Goal: Task Accomplishment & Management: Use online tool/utility

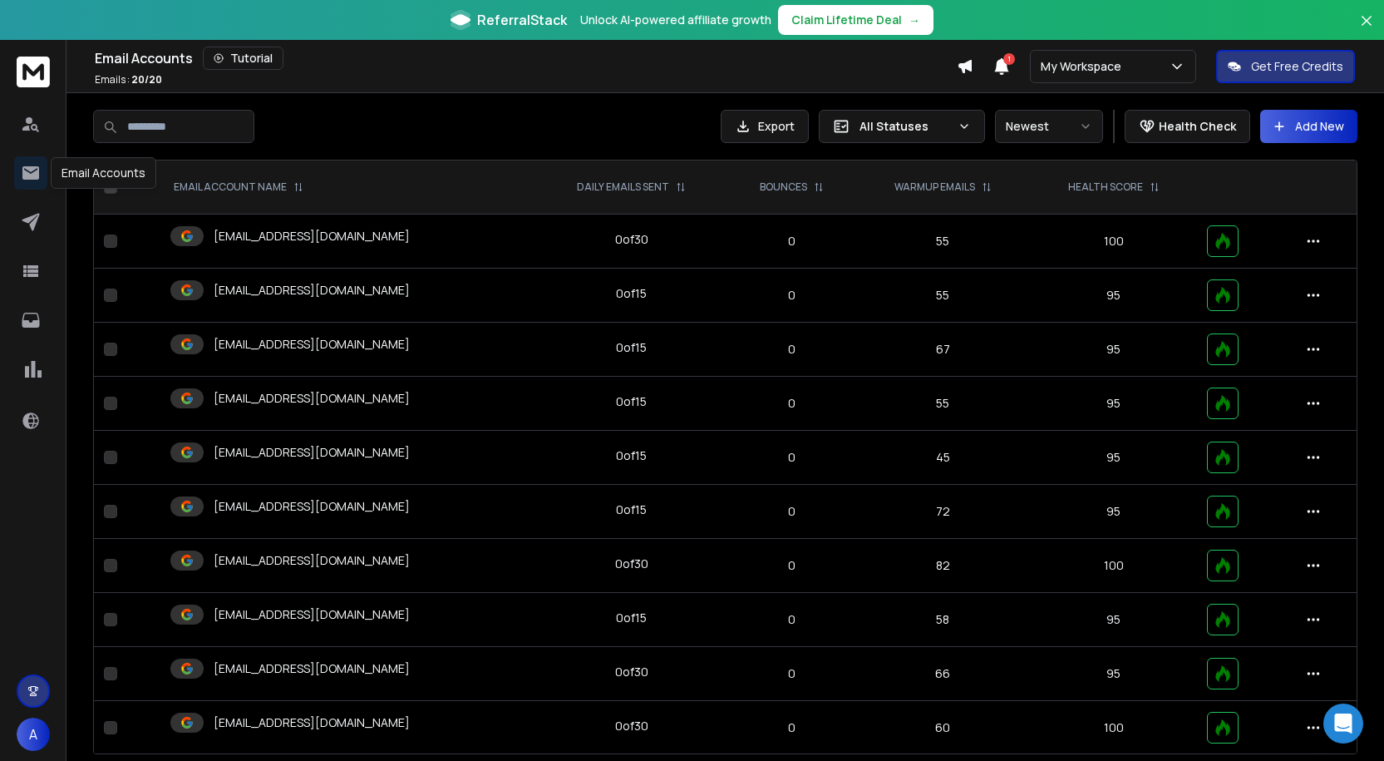
click at [37, 167] on icon at bounding box center [30, 172] width 17 height 13
click at [28, 180] on icon at bounding box center [31, 173] width 20 height 20
click at [33, 175] on icon at bounding box center [30, 172] width 17 height 13
click at [29, 210] on link at bounding box center [30, 221] width 33 height 33
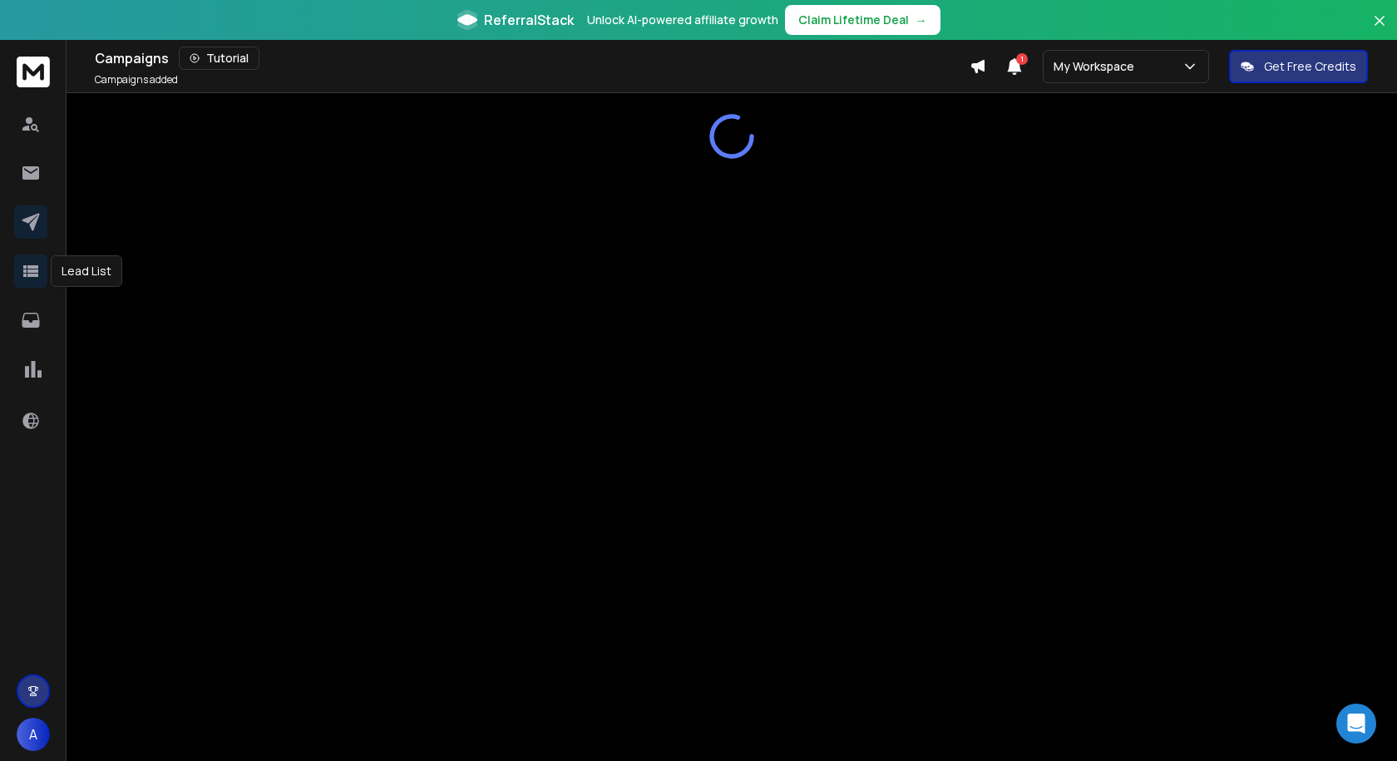
click at [37, 273] on icon at bounding box center [30, 271] width 15 height 12
click at [44, 313] on link at bounding box center [30, 319] width 33 height 33
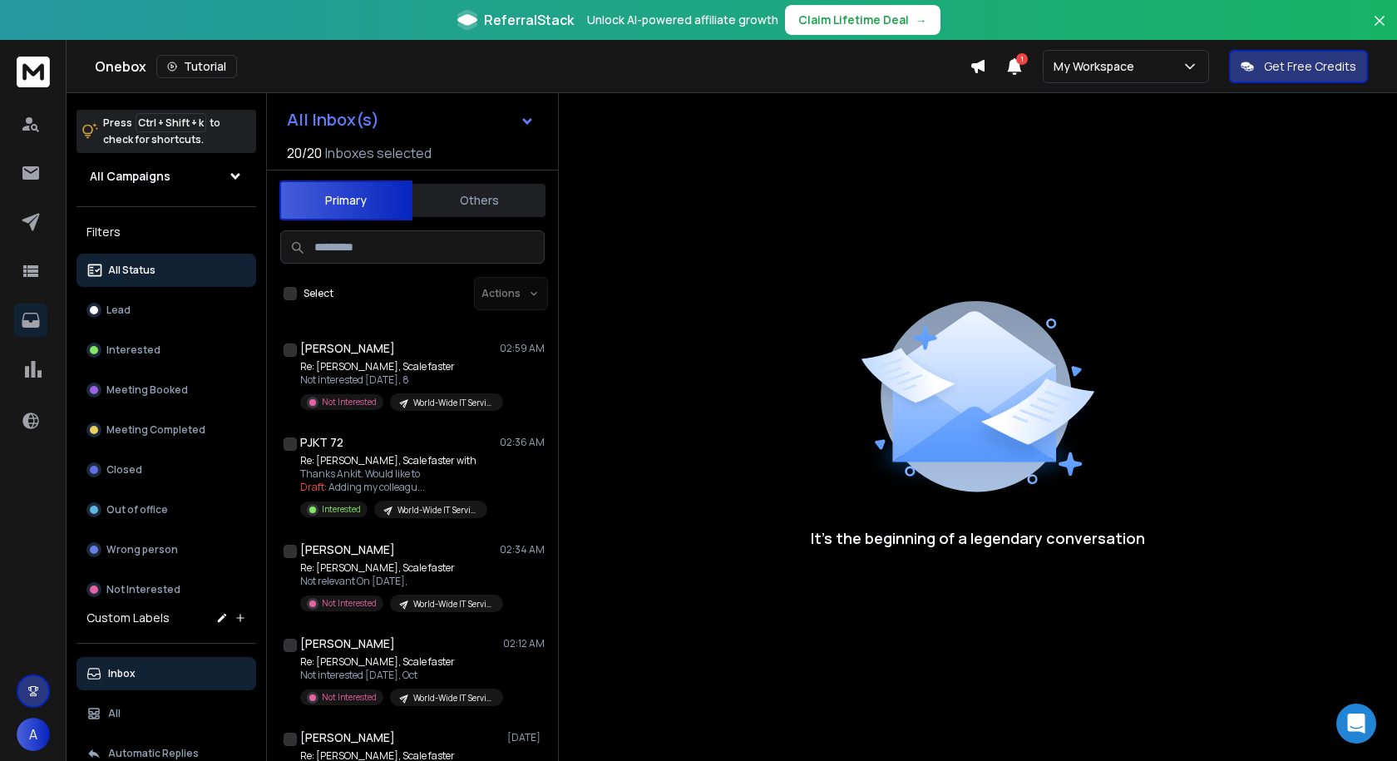
click at [356, 249] on input at bounding box center [412, 246] width 264 height 33
paste input "**********"
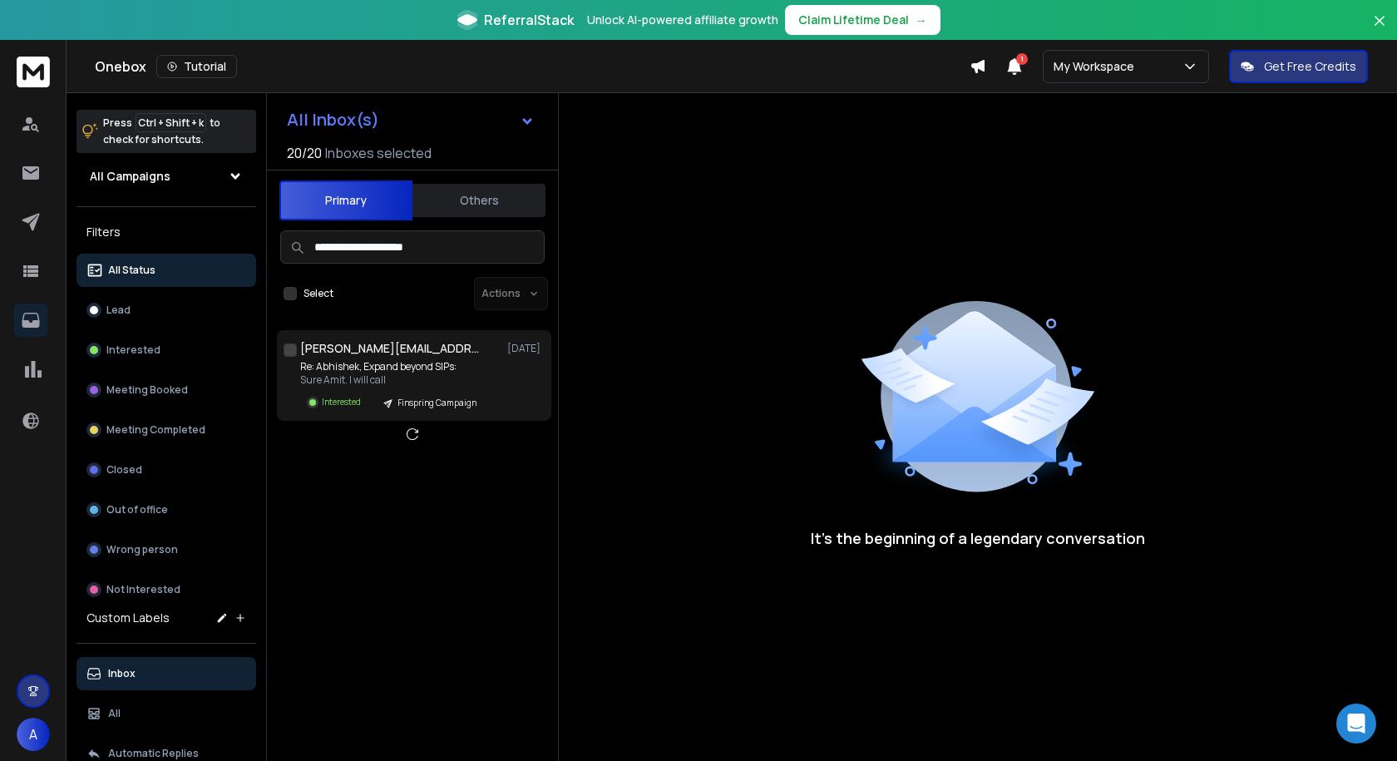
type input "**********"
click at [393, 367] on p "Re: Abhishek, Expand beyond SIPs:" at bounding box center [393, 366] width 186 height 13
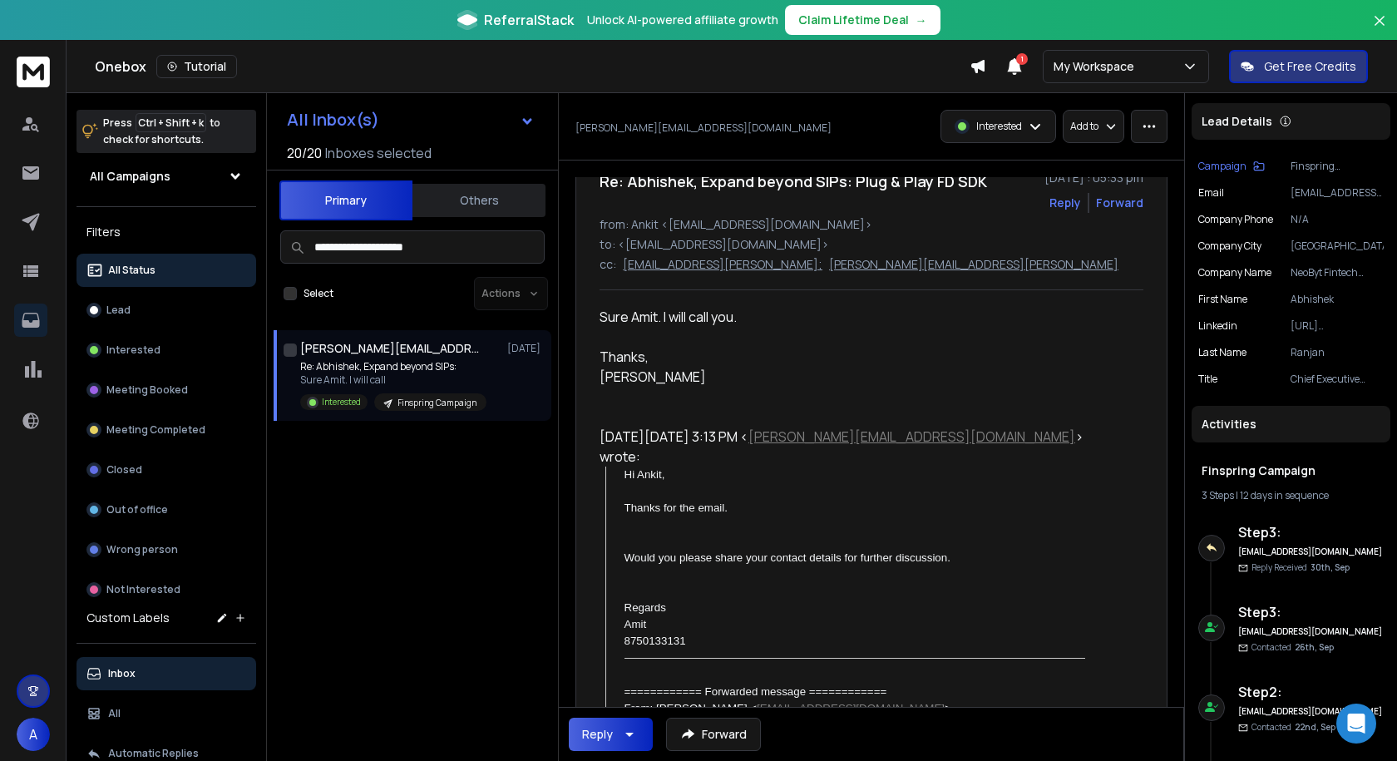
scroll to position [166, 0]
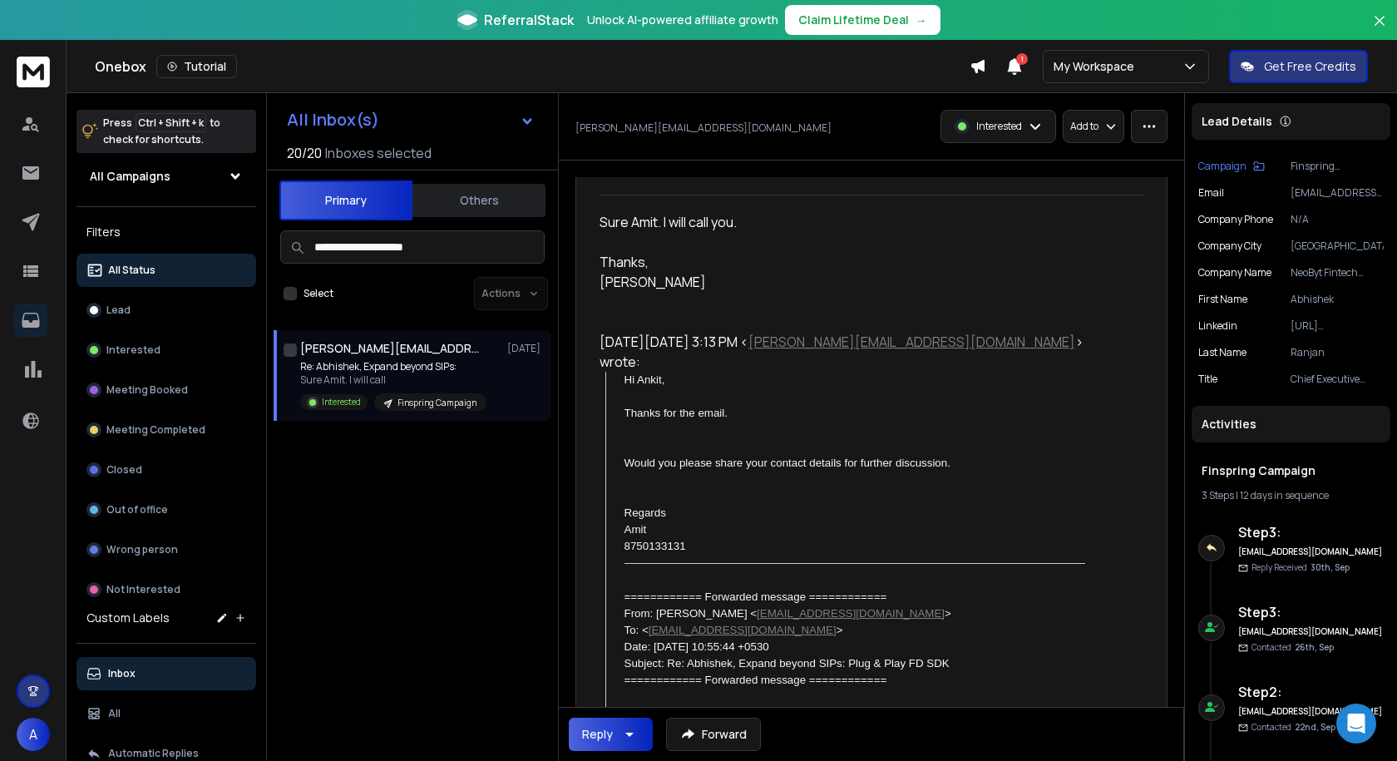
click at [672, 538] on div "8750133131" at bounding box center [854, 546] width 461 height 17
copy div "8750133131"
click at [37, 170] on icon at bounding box center [30, 172] width 17 height 13
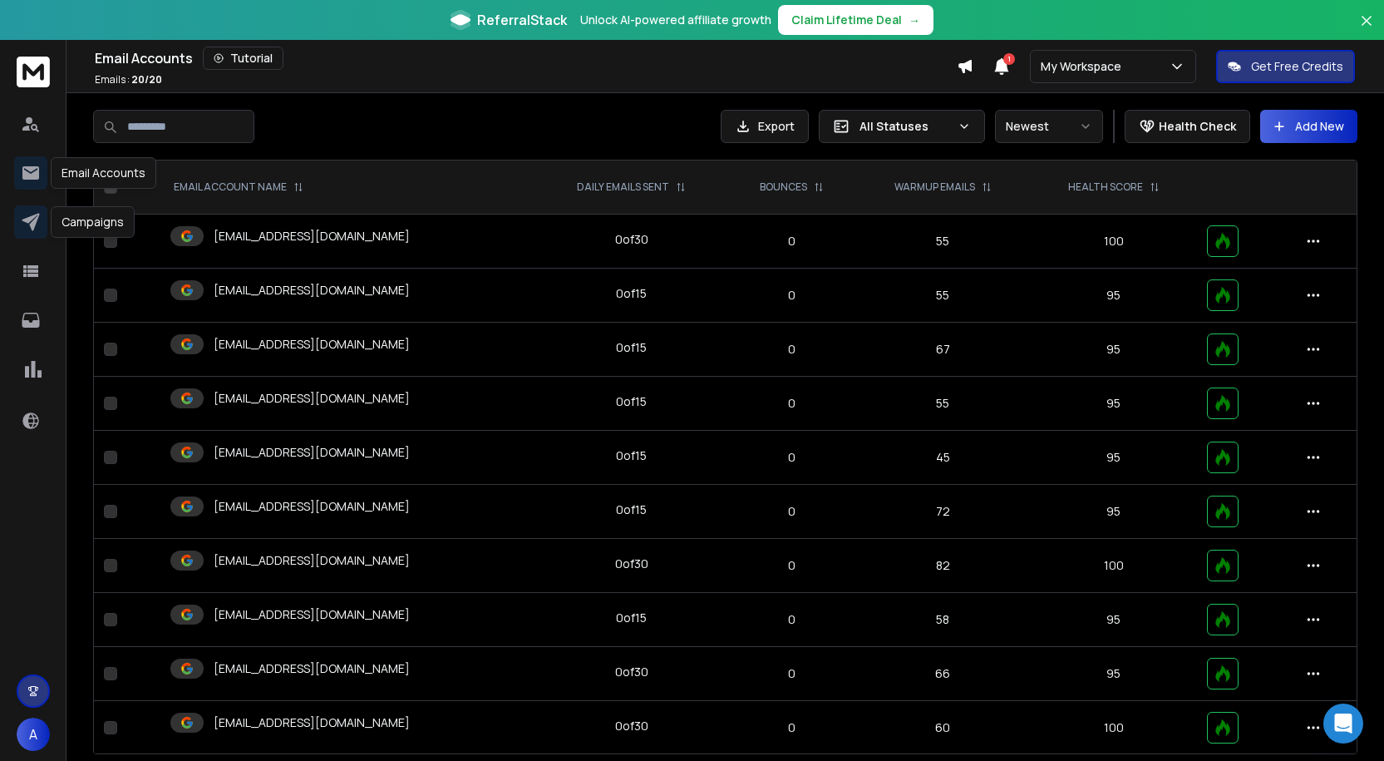
click at [34, 222] on icon at bounding box center [30, 222] width 17 height 17
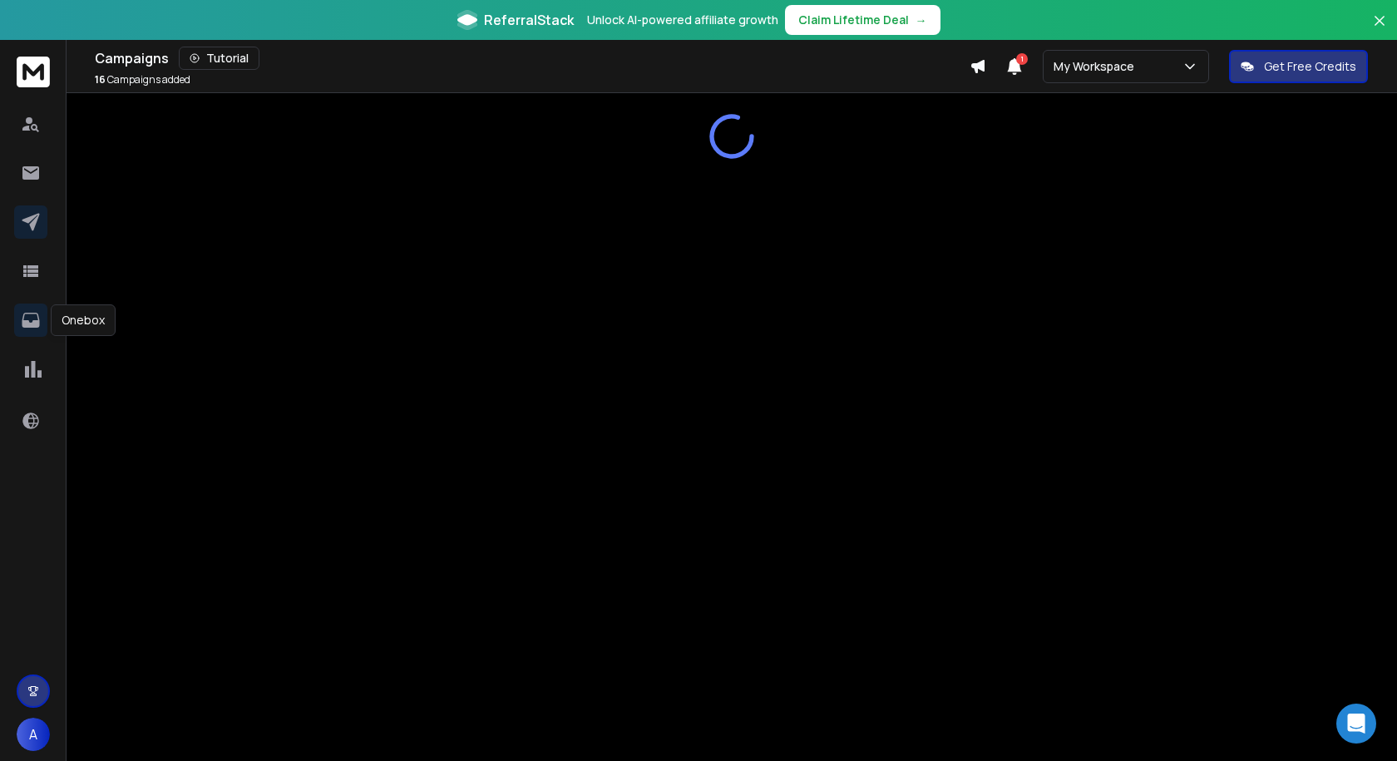
click at [41, 314] on link at bounding box center [30, 319] width 33 height 33
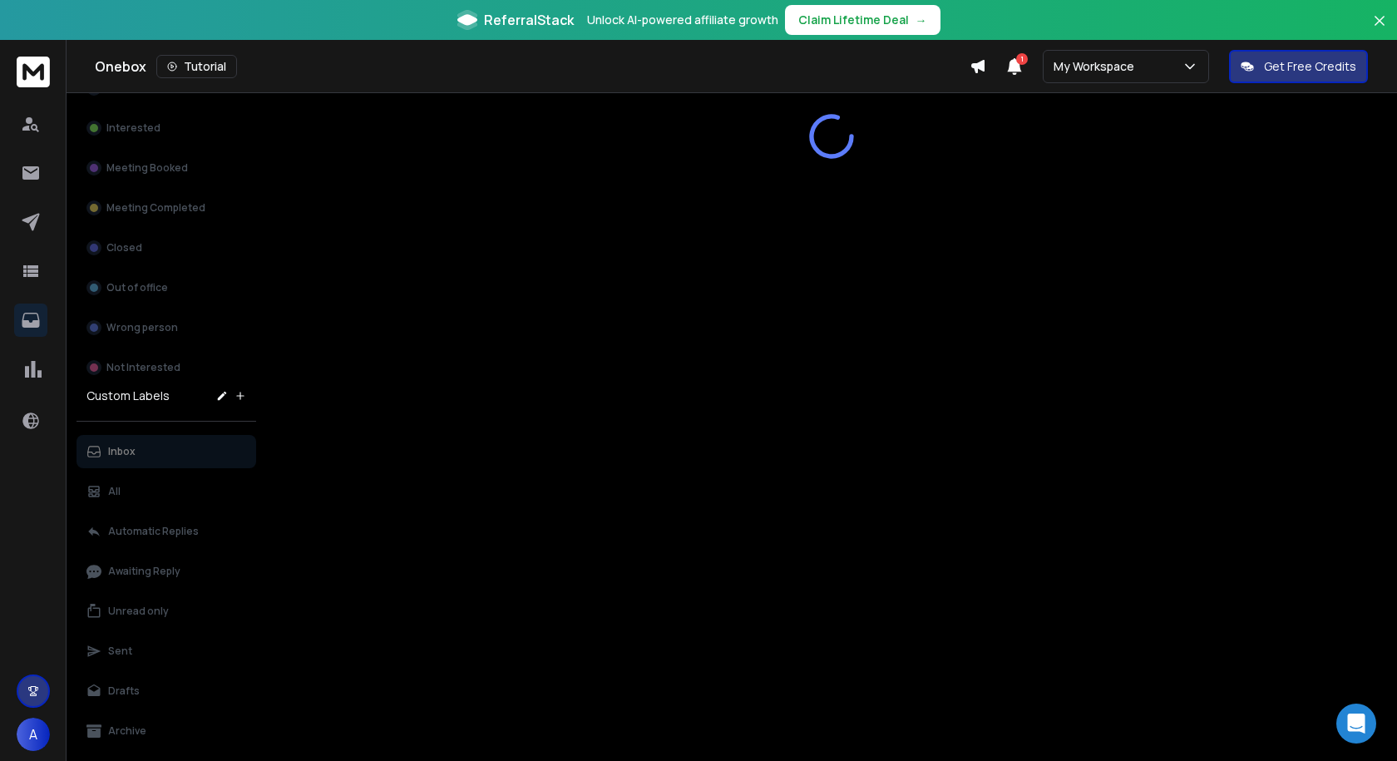
scroll to position [234, 0]
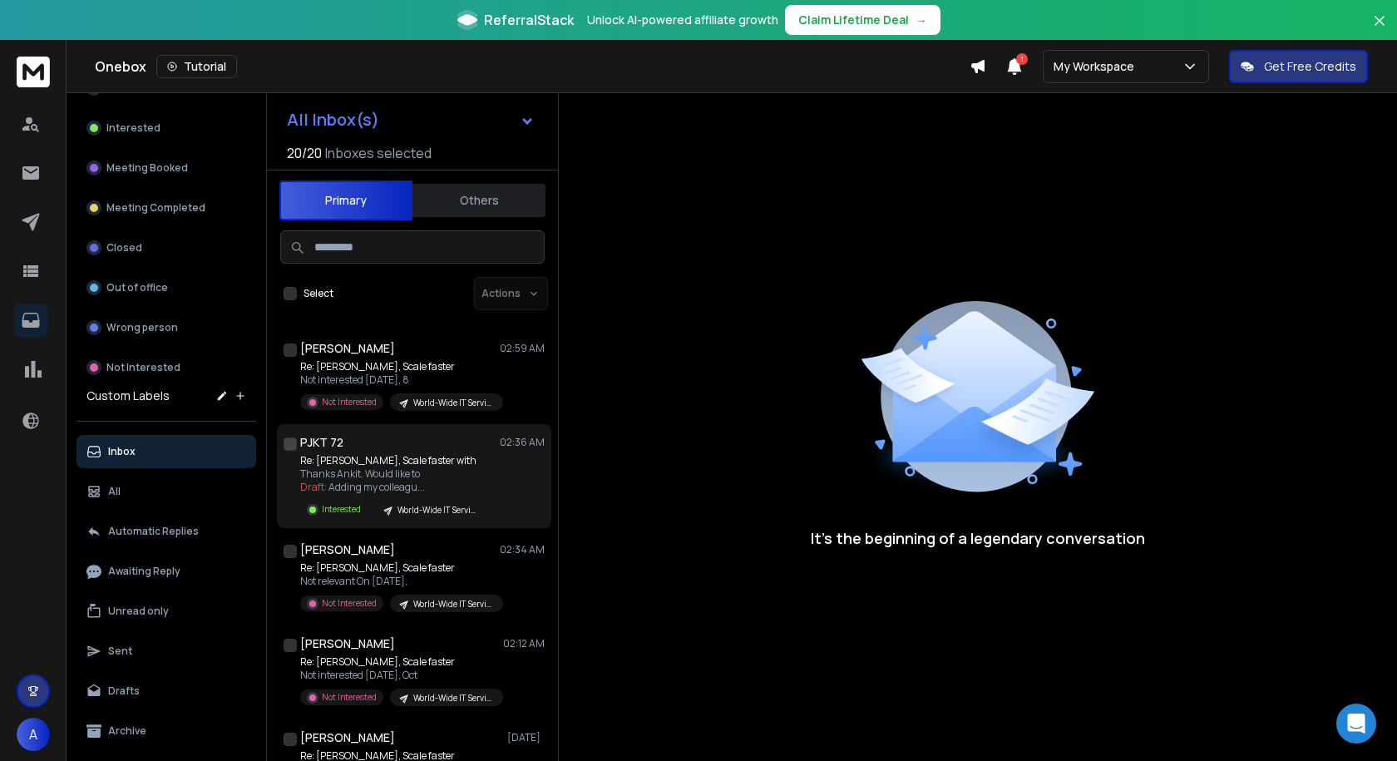
click at [354, 455] on p "Re: [PERSON_NAME], Scale faster with" at bounding box center [393, 460] width 187 height 13
